Goal: Information Seeking & Learning: Check status

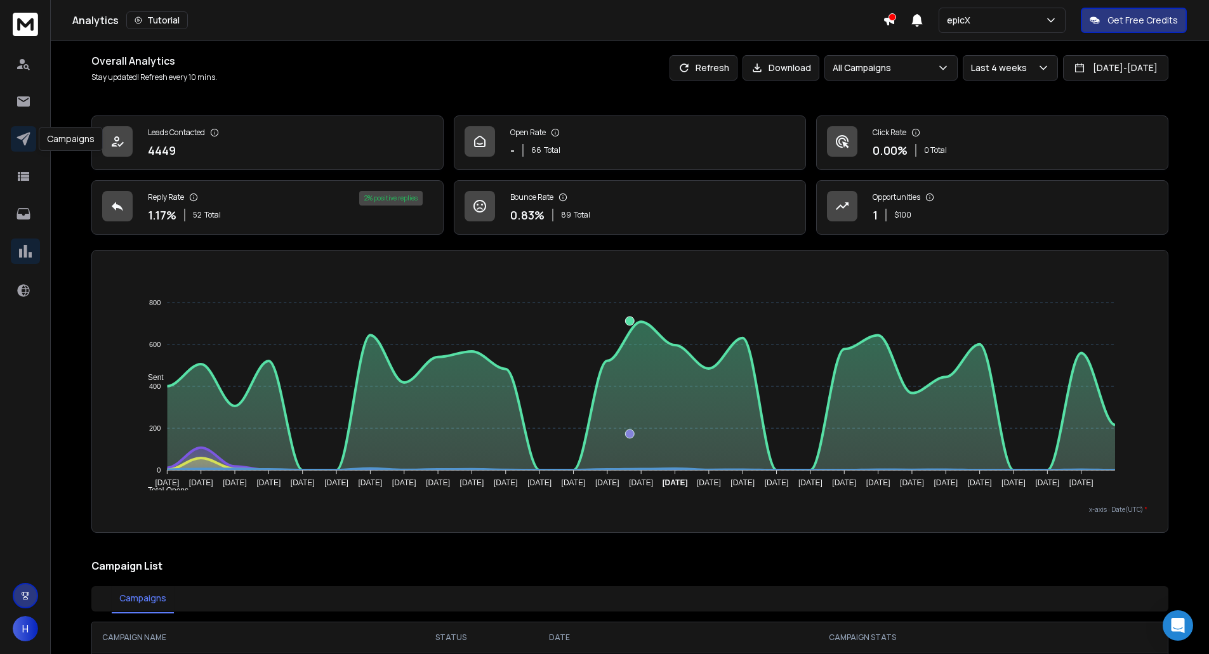
click at [32, 139] on link at bounding box center [23, 138] width 25 height 25
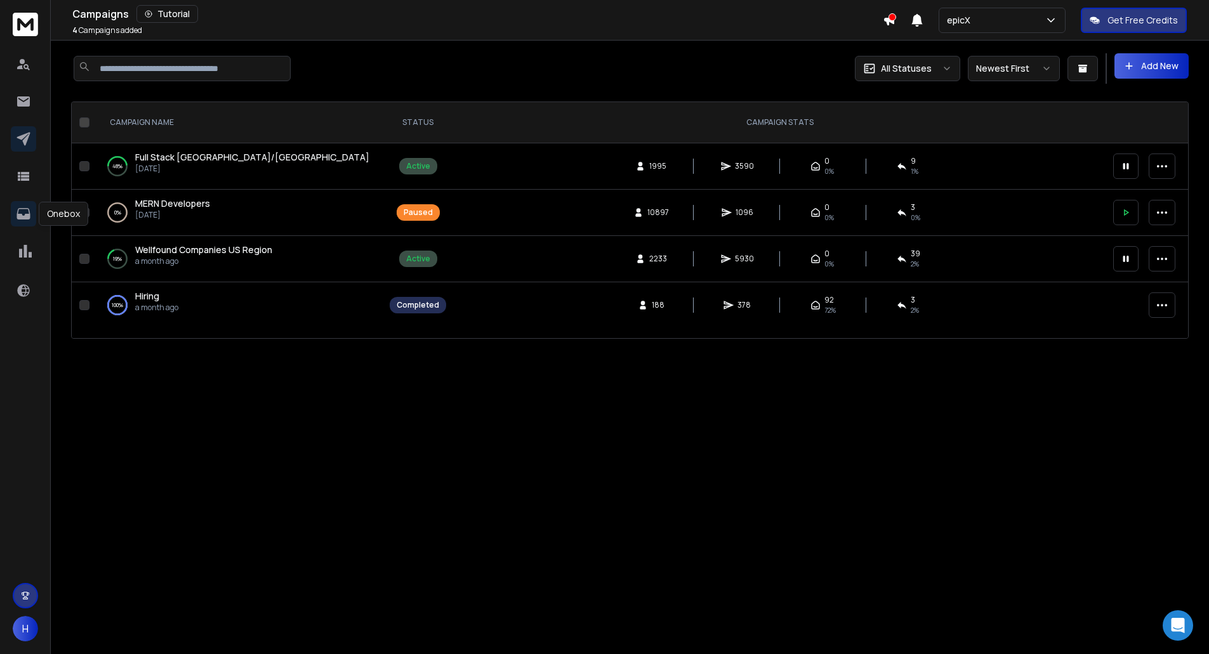
click at [25, 208] on icon at bounding box center [23, 213] width 15 height 15
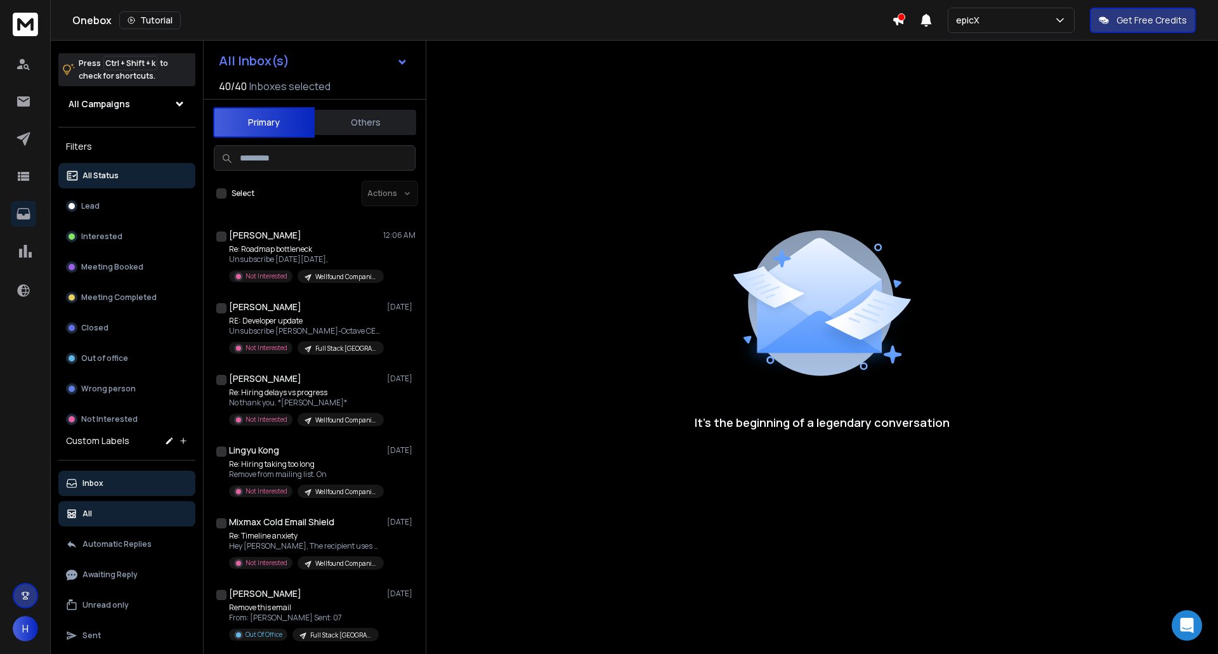
click at [103, 513] on button "All" at bounding box center [126, 513] width 137 height 25
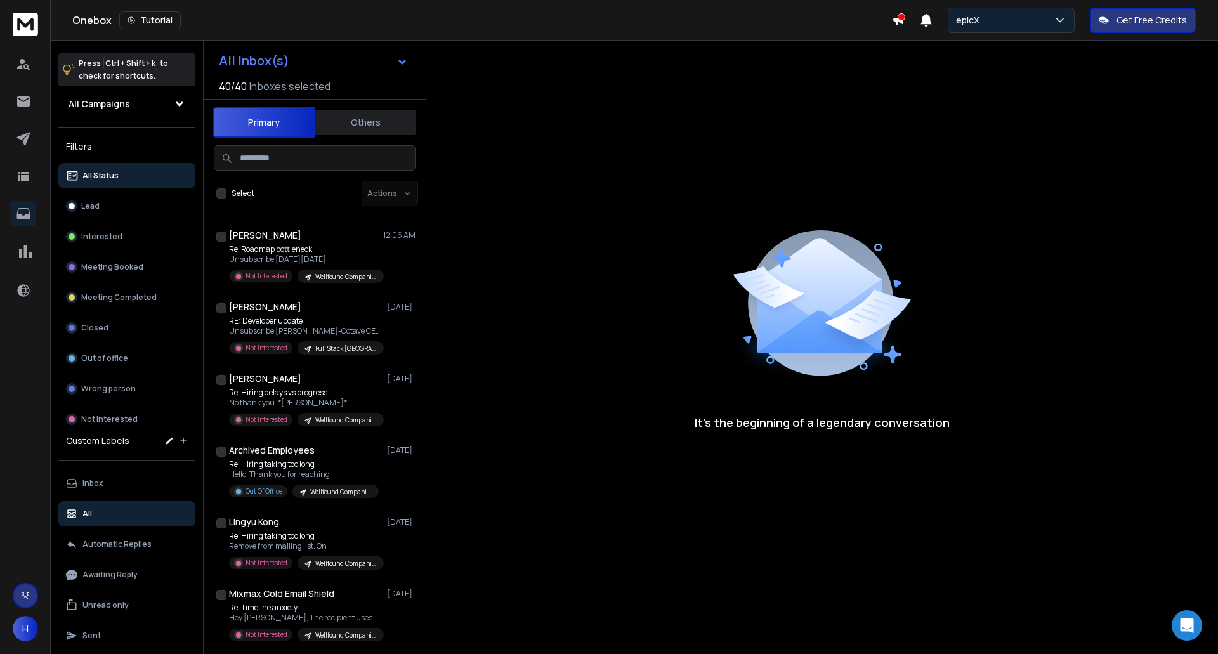
click at [972, 15] on p "epicX" at bounding box center [970, 20] width 29 height 13
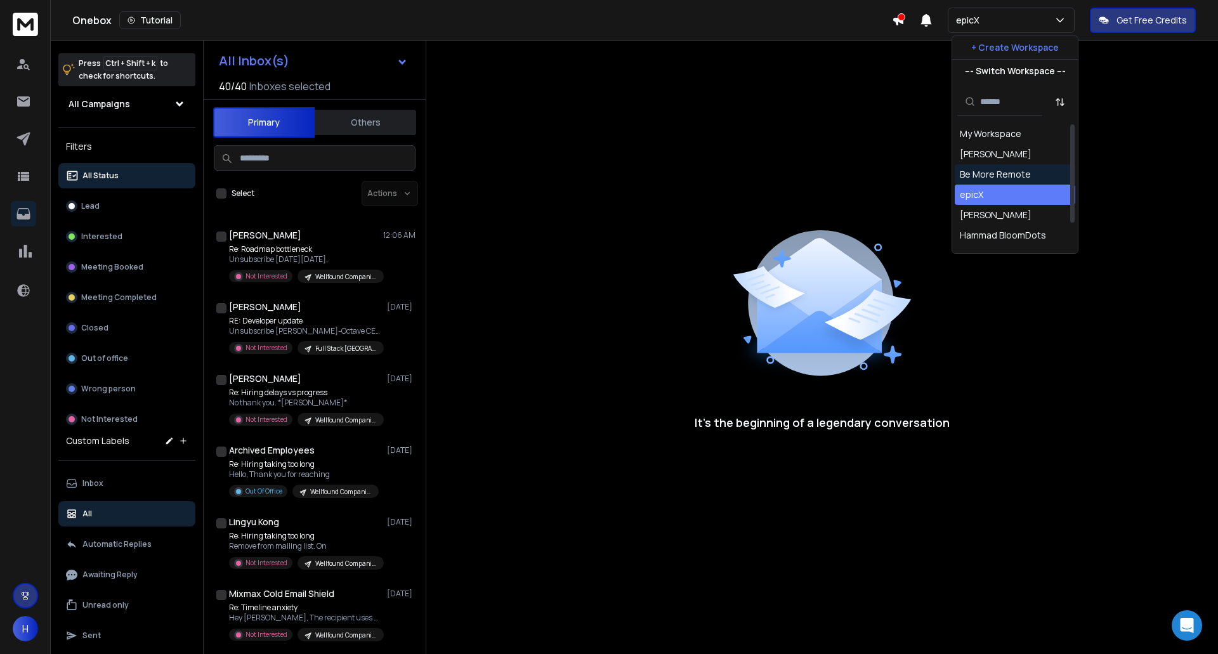
click at [978, 171] on div "Be More Remote" at bounding box center [995, 174] width 71 height 13
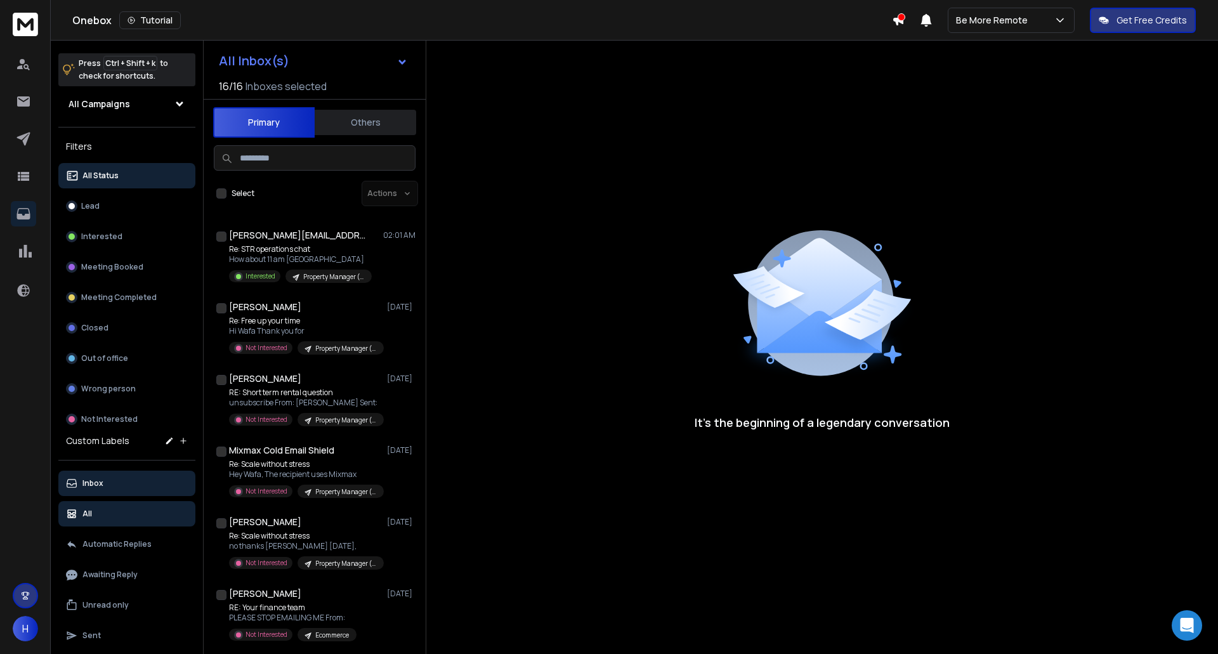
click at [101, 508] on button "All" at bounding box center [126, 513] width 137 height 25
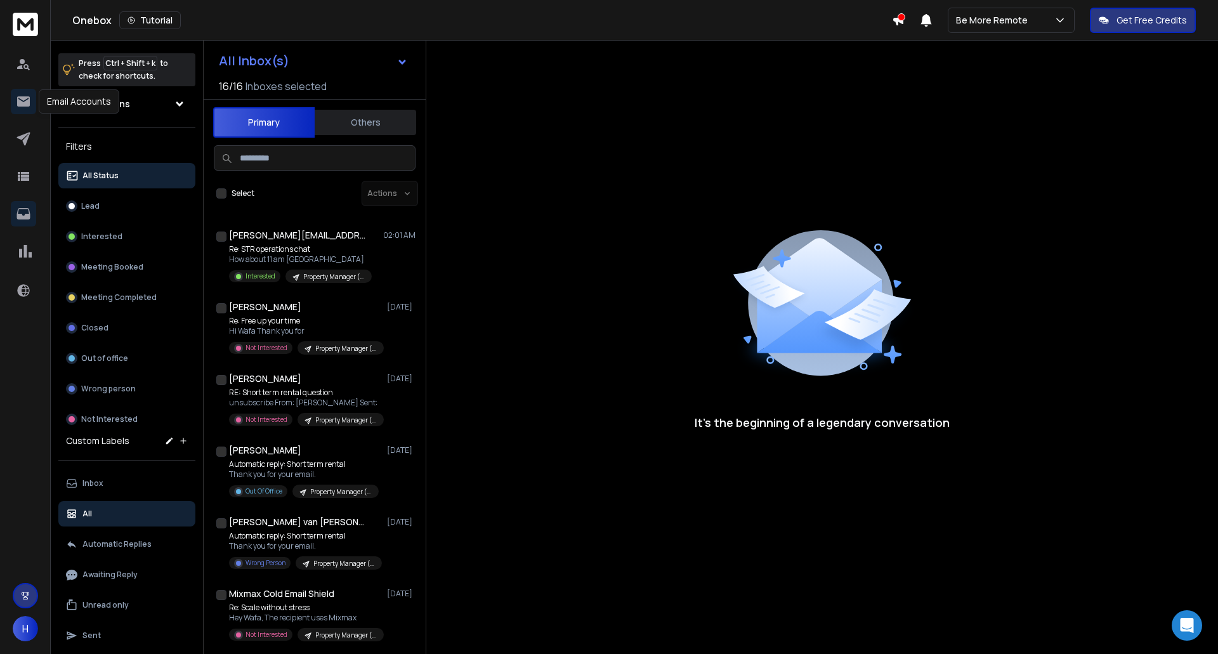
click at [24, 112] on link at bounding box center [23, 101] width 25 height 25
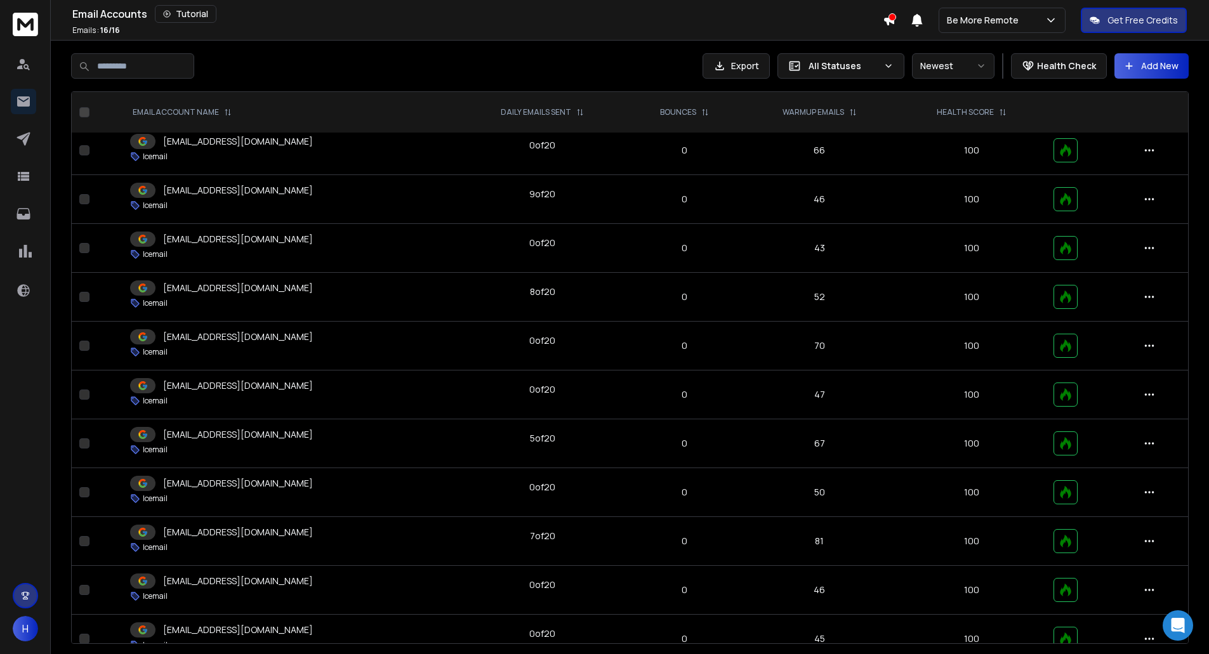
scroll to position [281, 0]
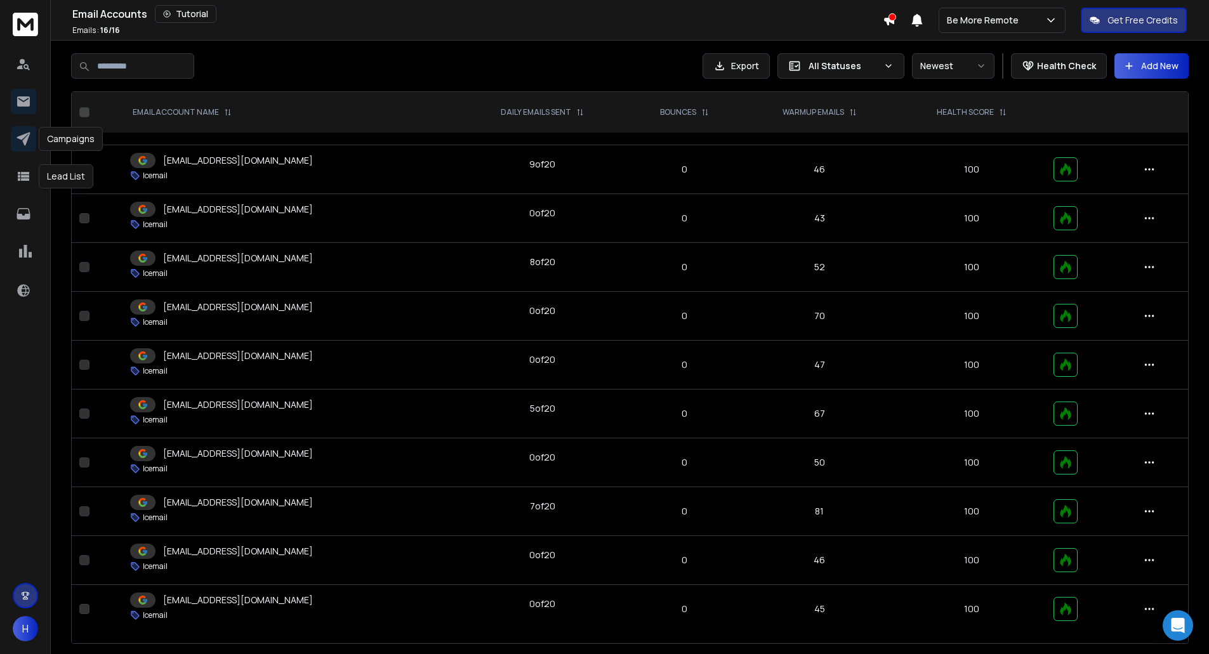
click at [11, 135] on link at bounding box center [23, 138] width 25 height 25
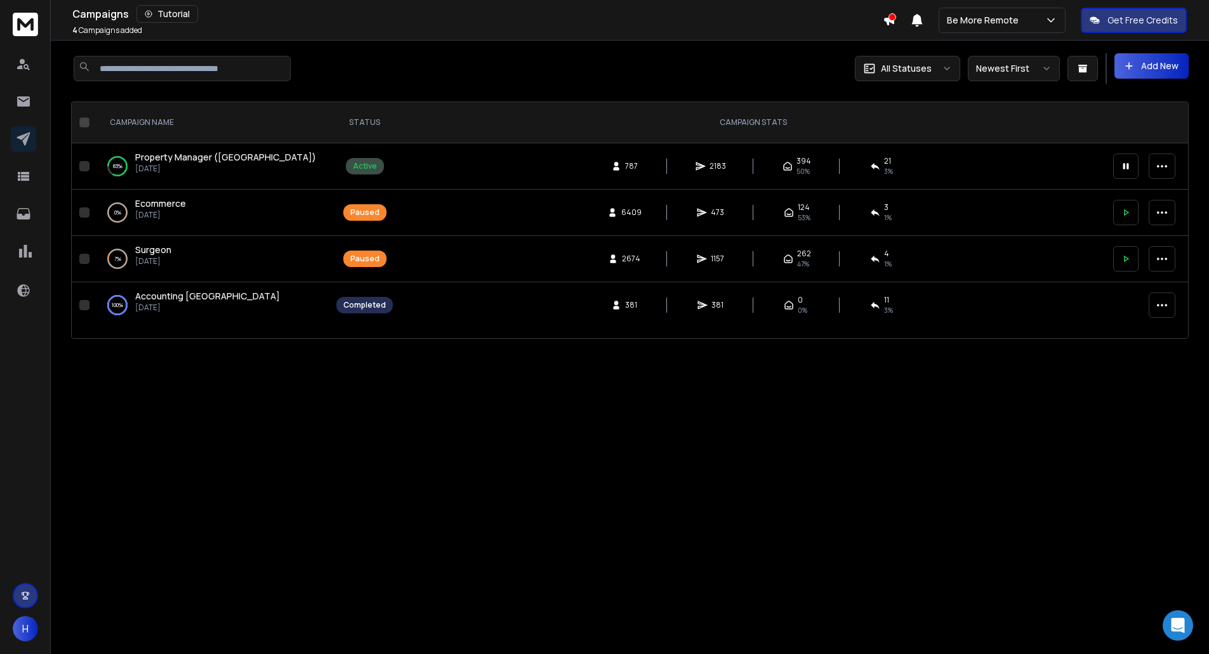
click at [471, 171] on div "787 2183 394 50 % 21 3 %" at bounding box center [753, 166] width 690 height 20
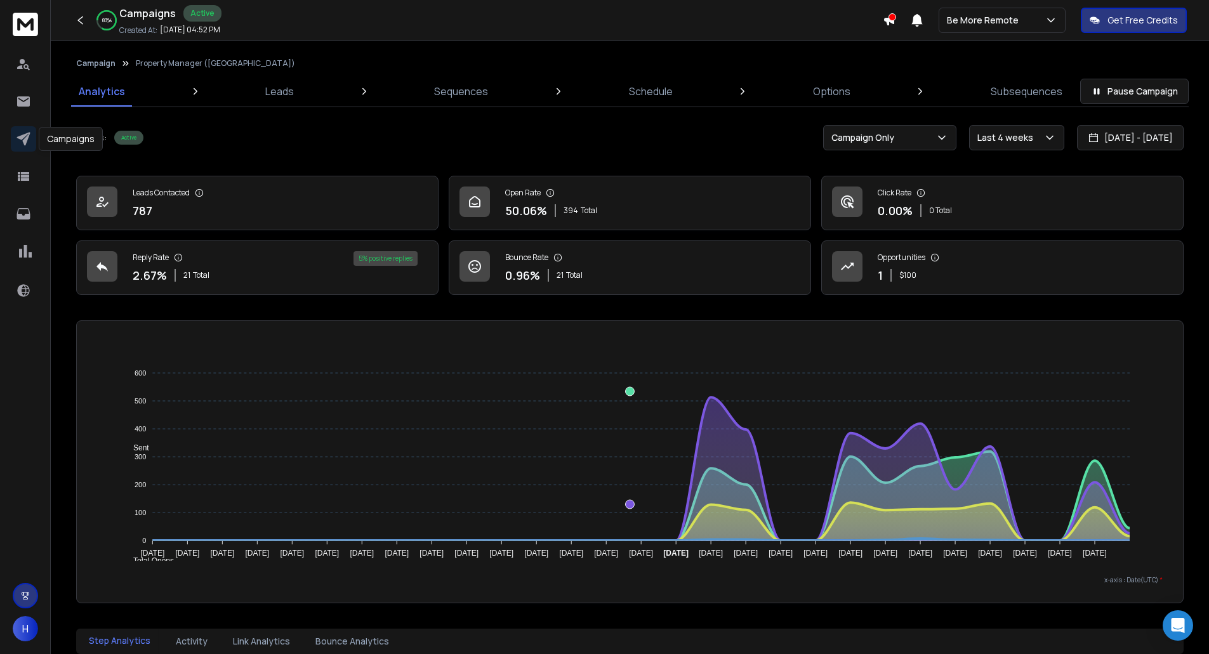
click at [21, 142] on icon at bounding box center [23, 138] width 15 height 15
